Goal: Task Accomplishment & Management: Complete application form

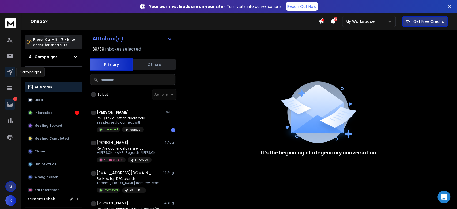
click at [9, 69] on icon at bounding box center [10, 72] width 6 height 6
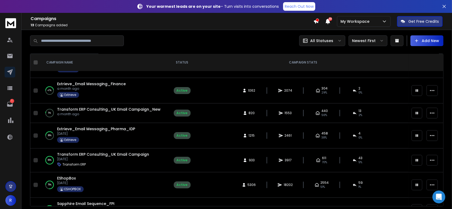
scroll to position [71, 0]
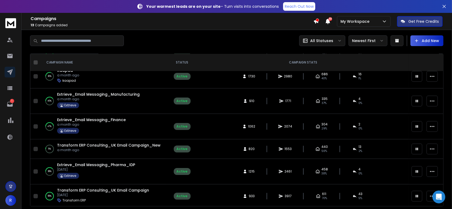
click at [122, 92] on span "Extrieve_Email Messaging_Manufacturing" at bounding box center [98, 94] width 83 height 5
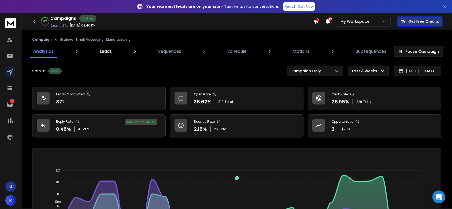
click at [107, 52] on p "Leads" at bounding box center [106, 51] width 12 height 6
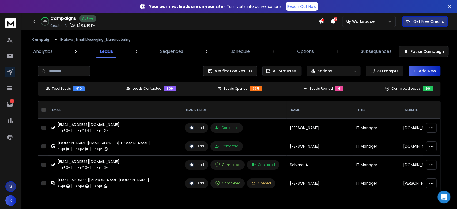
click at [418, 73] on button "Add New" at bounding box center [425, 71] width 32 height 11
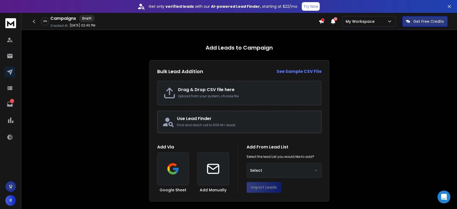
click at [216, 98] on p "Upload from your system, choose file" at bounding box center [247, 96] width 138 height 4
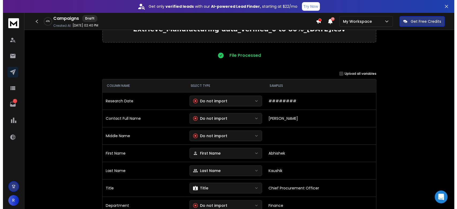
scroll to position [71, 0]
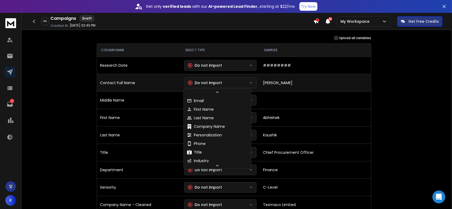
click at [229, 83] on button "Do not import" at bounding box center [220, 82] width 72 height 11
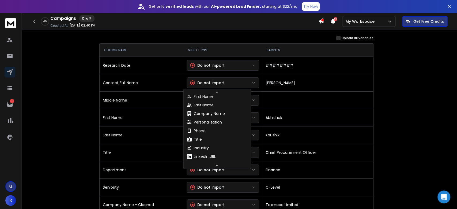
scroll to position [0, 0]
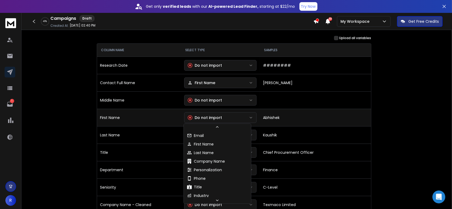
click at [219, 117] on div "Do not import" at bounding box center [205, 117] width 34 height 5
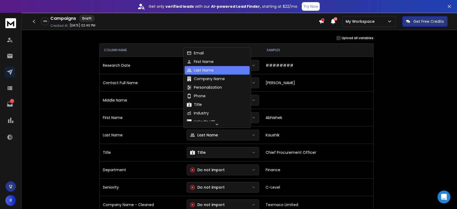
click at [215, 136] on button "Last Name" at bounding box center [223, 135] width 72 height 11
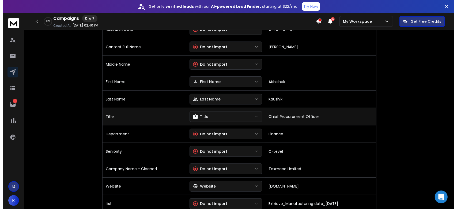
scroll to position [143, 0]
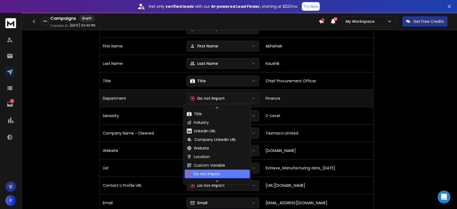
click at [220, 100] on button "Do not import" at bounding box center [223, 98] width 72 height 11
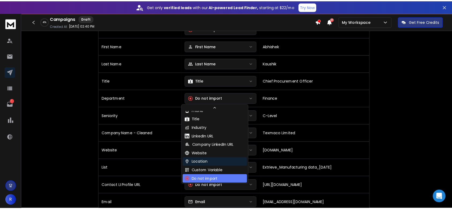
scroll to position [48, 0]
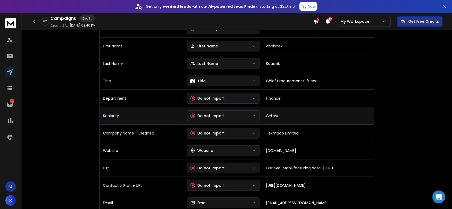
click at [283, 117] on td "C-Level" at bounding box center [318, 115] width 111 height 17
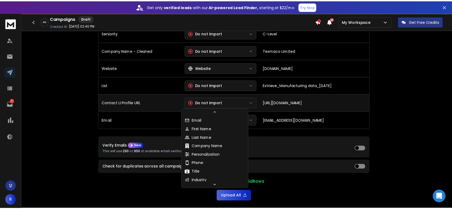
scroll to position [54, 0]
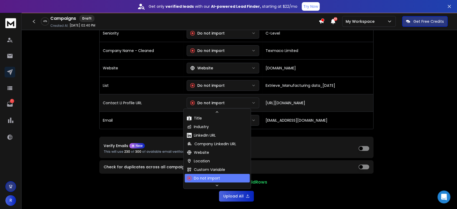
click at [252, 103] on icon "button" at bounding box center [254, 103] width 4 height 4
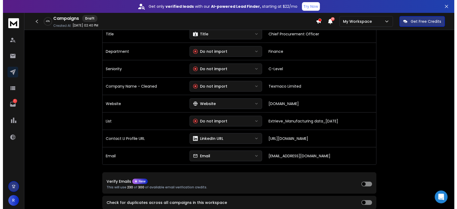
scroll to position [154, 0]
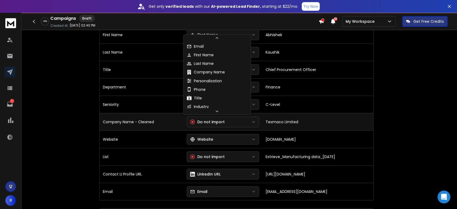
click at [205, 123] on div "Do not import" at bounding box center [207, 121] width 34 height 5
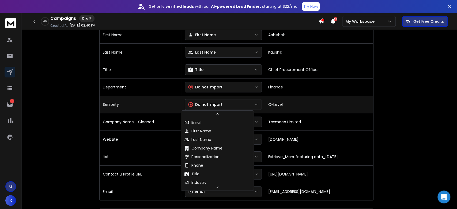
scroll to position [54, 0]
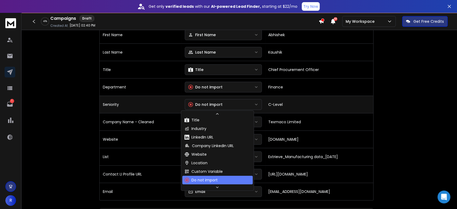
click at [241, 101] on button "Do not import" at bounding box center [223, 104] width 77 height 11
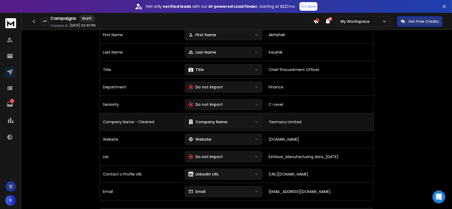
click at [309, 115] on td "Texmaco Limited" at bounding box center [319, 121] width 108 height 17
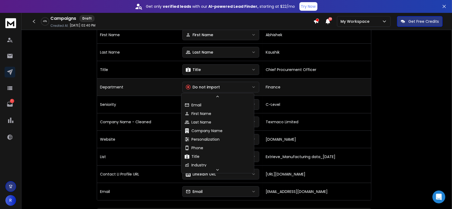
click at [234, 87] on button "Do not import" at bounding box center [220, 87] width 77 height 11
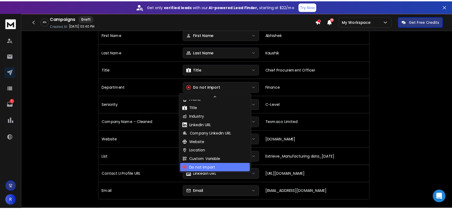
scroll to position [48, 0]
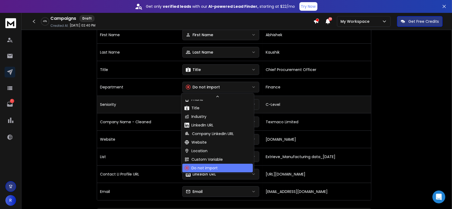
click at [306, 110] on td "C-Level" at bounding box center [316, 104] width 108 height 17
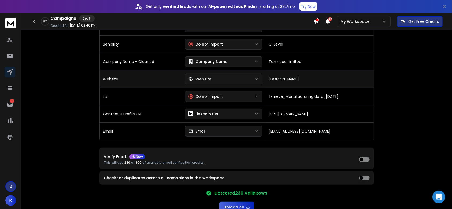
scroll to position [225, 0]
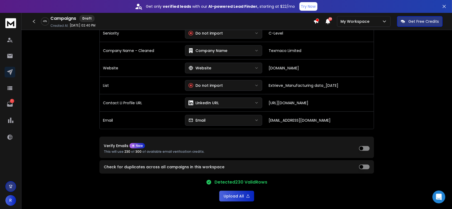
click at [239, 197] on button "Upload All" at bounding box center [236, 196] width 35 height 11
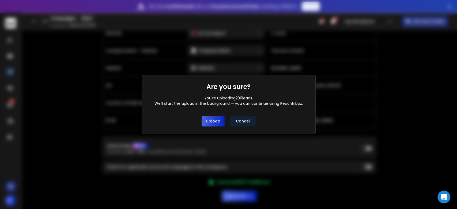
click at [210, 121] on button "Upload" at bounding box center [213, 121] width 23 height 11
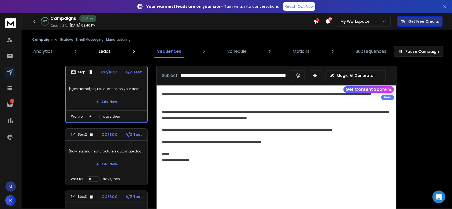
click at [105, 54] on p "Leads" at bounding box center [105, 51] width 12 height 6
